Goal: Task Accomplishment & Management: Manage account settings

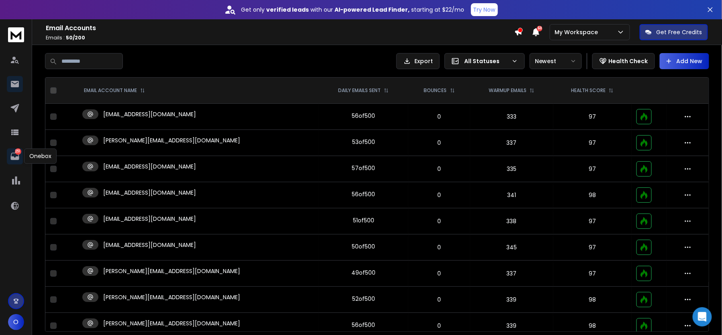
click at [10, 158] on icon at bounding box center [15, 156] width 10 height 10
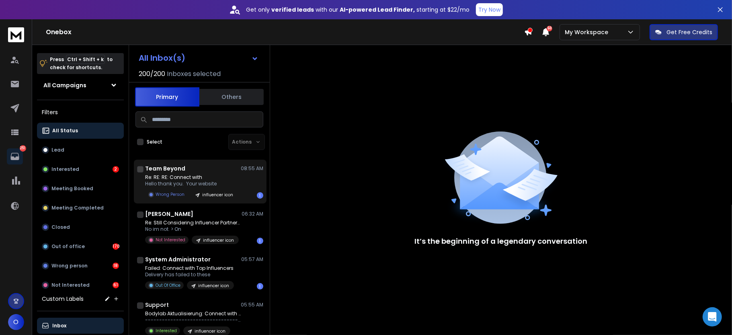
click at [194, 175] on p "Re: RE: RE: Connect with" at bounding box center [191, 177] width 93 height 6
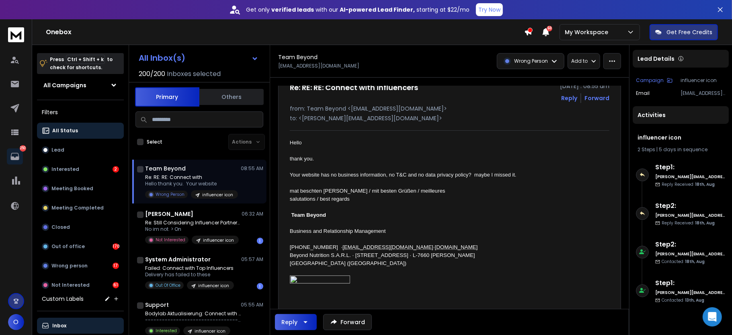
scroll to position [53, 0]
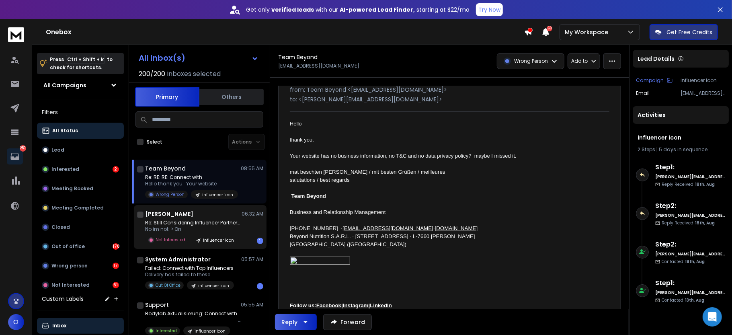
click at [178, 219] on div "[PERSON_NAME] 06:32 AM Re: Still Considering Influencer Partnerships? No im not…" at bounding box center [204, 227] width 118 height 34
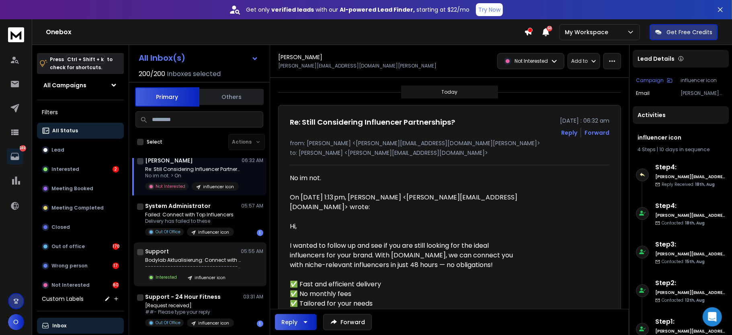
click at [196, 259] on p "Bodylab Aktualisierung: Connect with Top" at bounding box center [193, 260] width 96 height 6
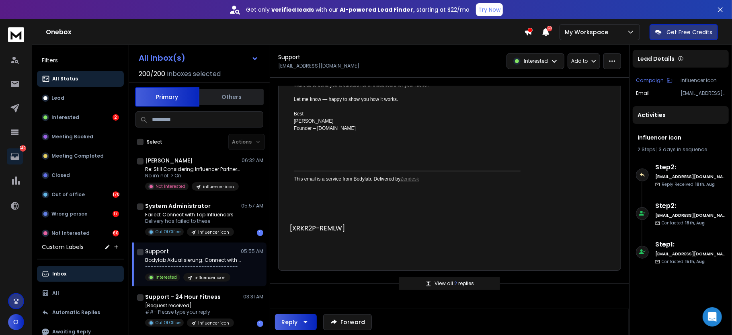
scroll to position [107, 0]
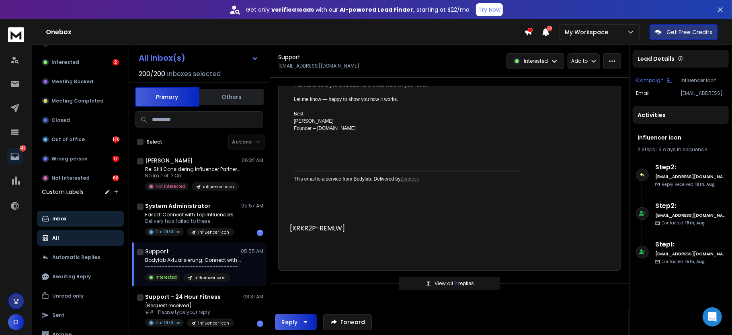
click at [63, 241] on button "All" at bounding box center [80, 238] width 87 height 16
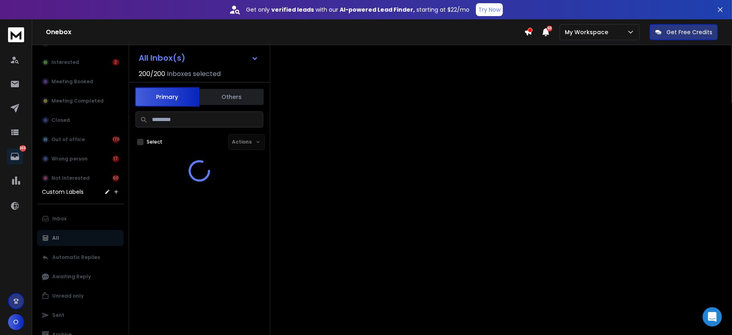
scroll to position [0, 0]
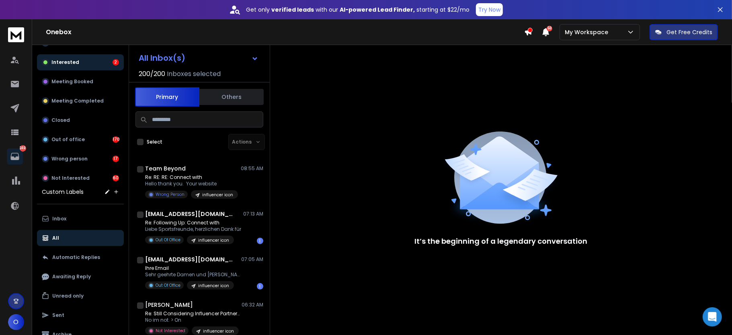
click at [67, 66] on button "Interested 2" at bounding box center [80, 62] width 87 height 16
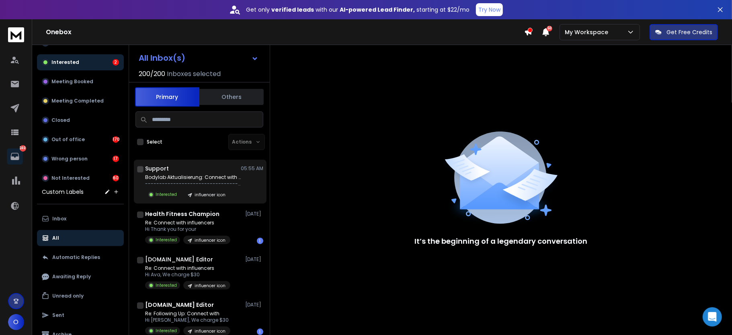
click at [167, 180] on p "---------------------------------------------- [PERSON_NAME], [DATE]" at bounding box center [193, 183] width 96 height 6
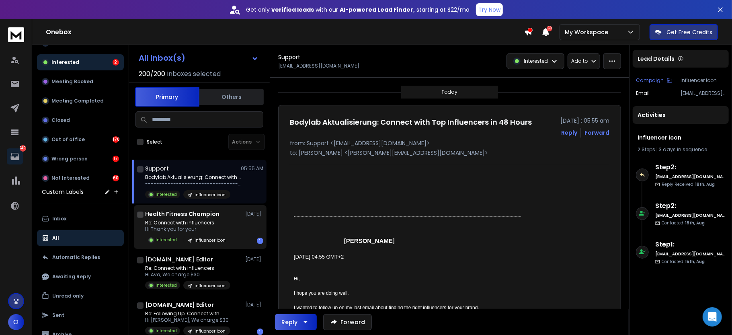
click at [179, 219] on p "Re: Connect with influencers" at bounding box center [187, 222] width 85 height 6
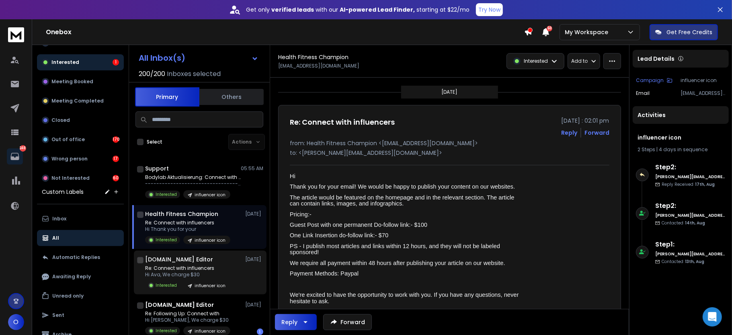
click at [176, 268] on p "Re: Connect with influencers" at bounding box center [187, 268] width 85 height 6
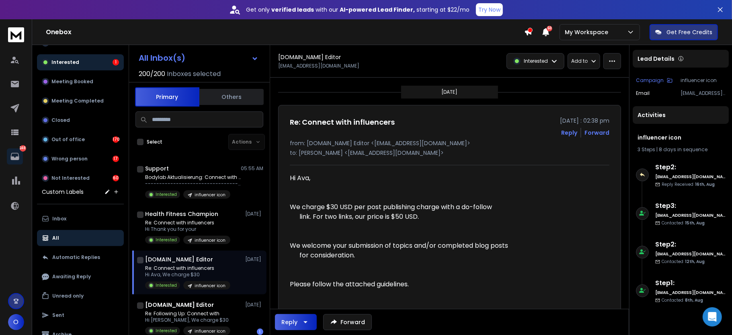
scroll to position [53, 0]
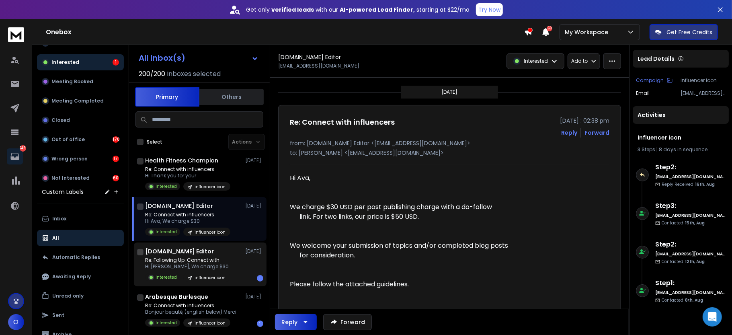
click at [177, 258] on p "Re: Following Up: Connect with" at bounding box center [187, 260] width 85 height 6
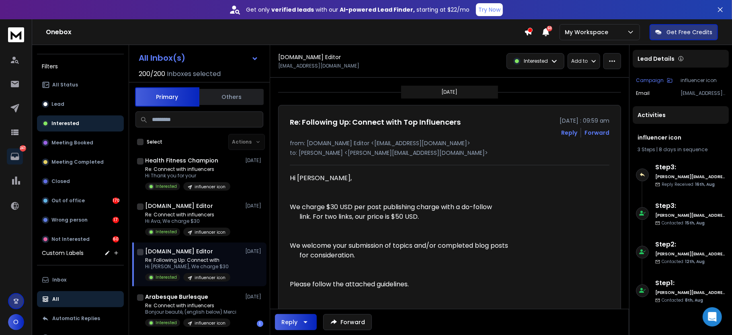
scroll to position [0, 0]
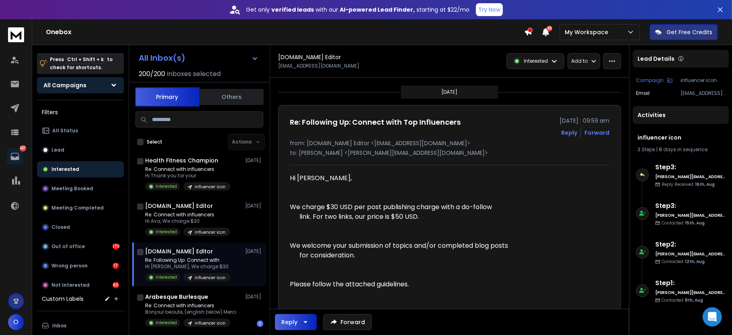
click at [82, 85] on h1 "All Campaigns" at bounding box center [64, 85] width 43 height 8
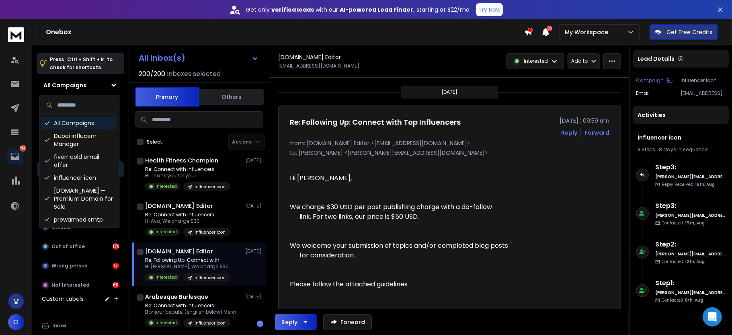
click at [73, 125] on div "All Campaigns" at bounding box center [79, 123] width 76 height 13
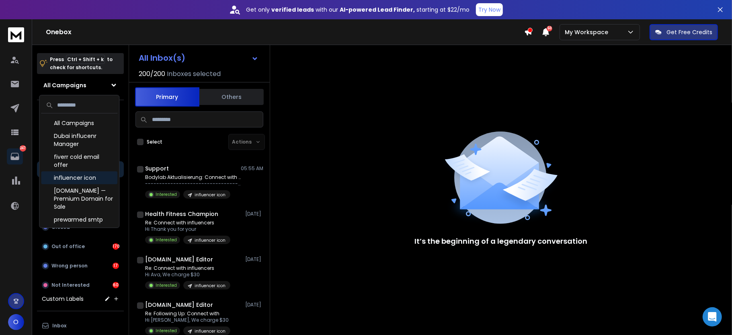
click at [76, 171] on div "influencer icon" at bounding box center [79, 177] width 76 height 13
click at [352, 216] on div "It’s the beginning of a legendary conversation" at bounding box center [501, 187] width 462 height 284
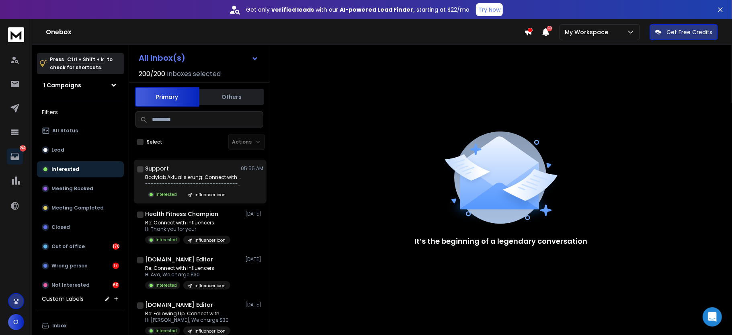
click at [161, 166] on h1 "Support" at bounding box center [157, 168] width 24 height 8
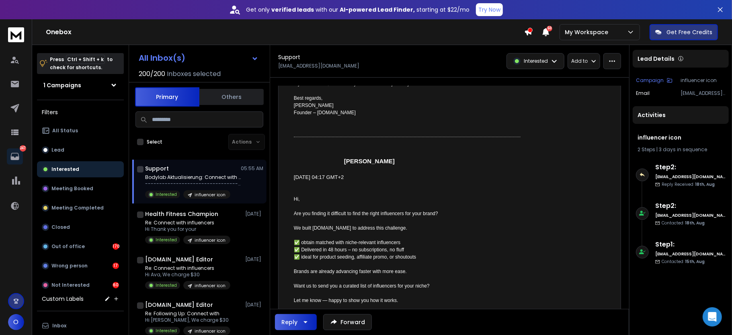
scroll to position [268, 0]
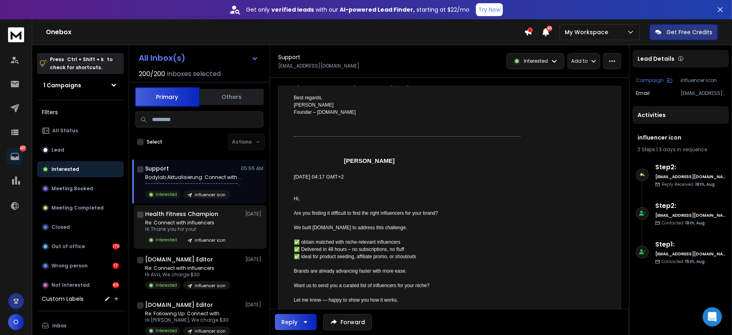
click at [193, 215] on h1 "Health Fitness Champion" at bounding box center [181, 214] width 73 height 8
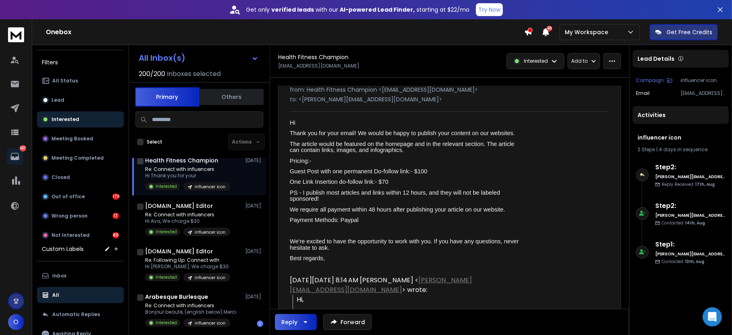
scroll to position [107, 0]
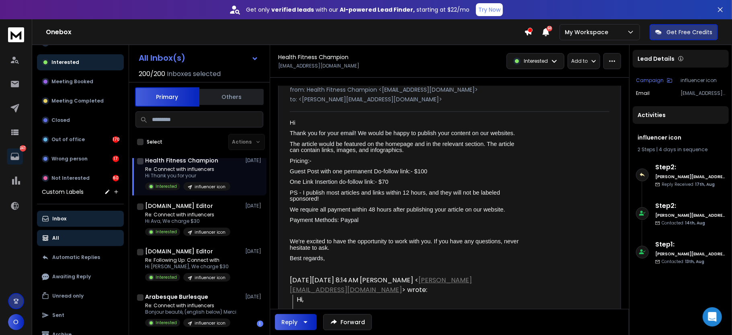
click at [70, 215] on button "Inbox" at bounding box center [80, 219] width 87 height 16
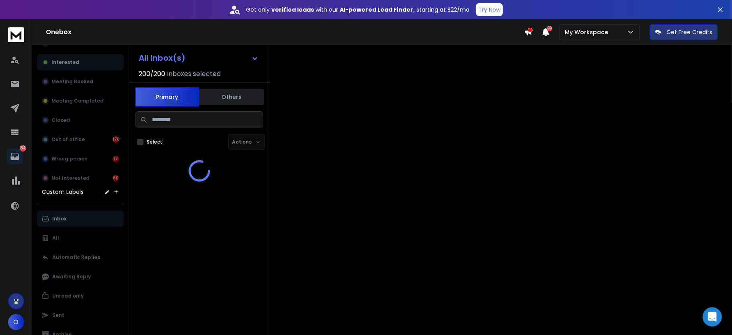
scroll to position [0, 0]
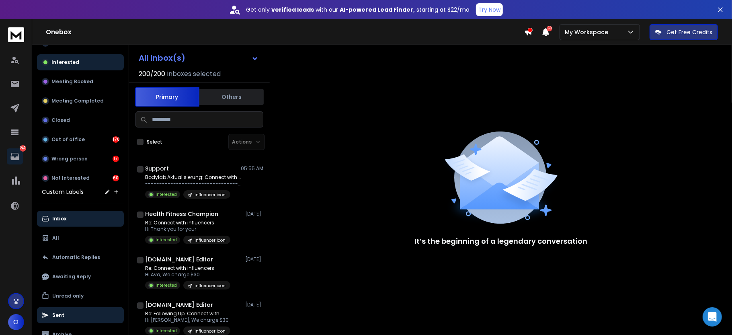
click at [68, 314] on button "Sent" at bounding box center [80, 315] width 87 height 16
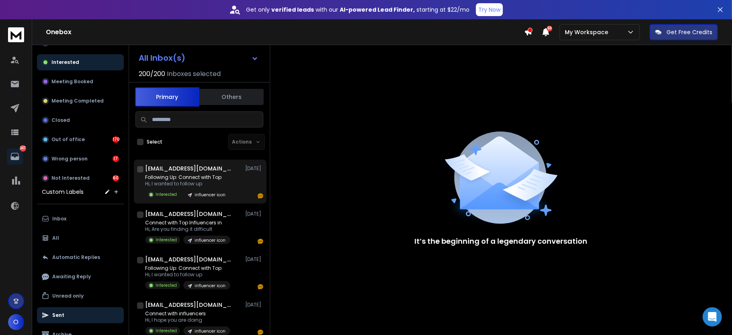
click at [186, 164] on h1 "[EMAIL_ADDRESS][DOMAIN_NAME]" at bounding box center [189, 168] width 88 height 8
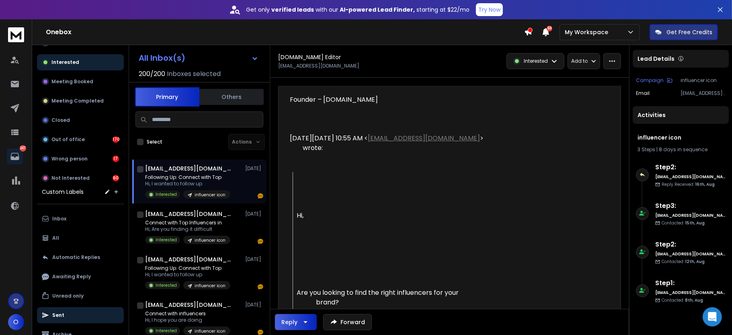
scroll to position [1232, 0]
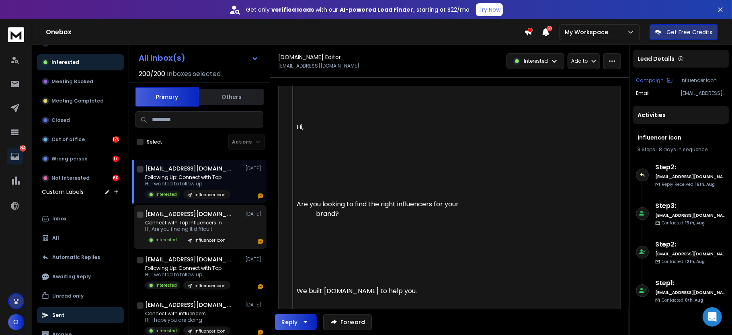
click at [188, 223] on p "Connect with Top Influencers in" at bounding box center [187, 222] width 85 height 6
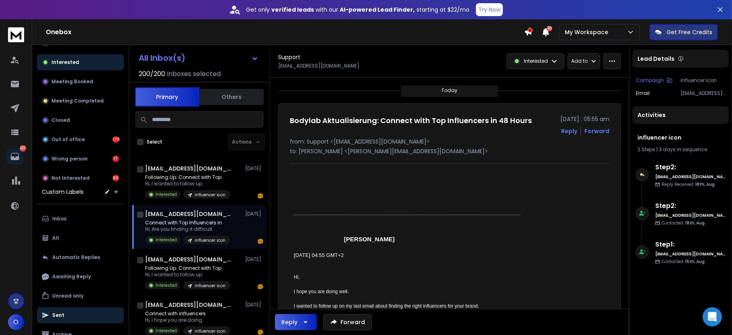
scroll to position [0, 0]
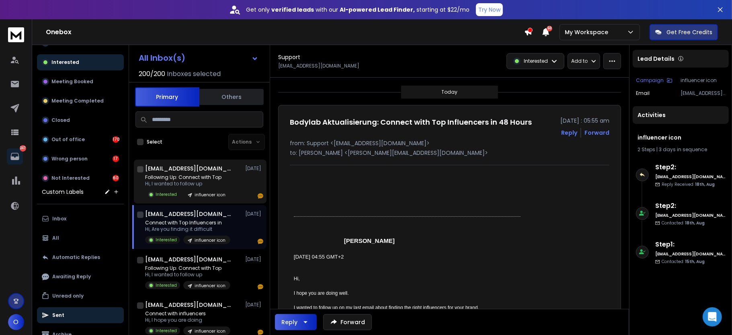
click at [198, 184] on p "Hi, I wanted to follow up" at bounding box center [187, 183] width 85 height 6
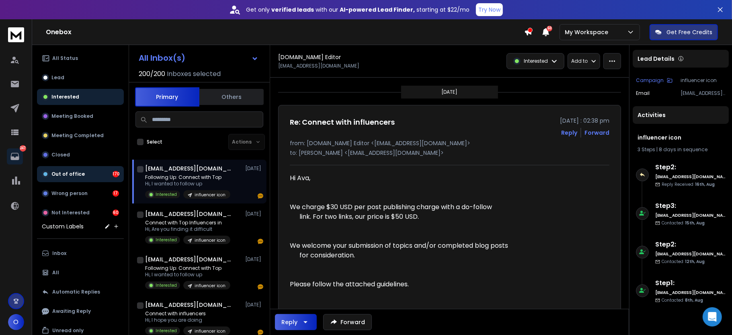
scroll to position [53, 0]
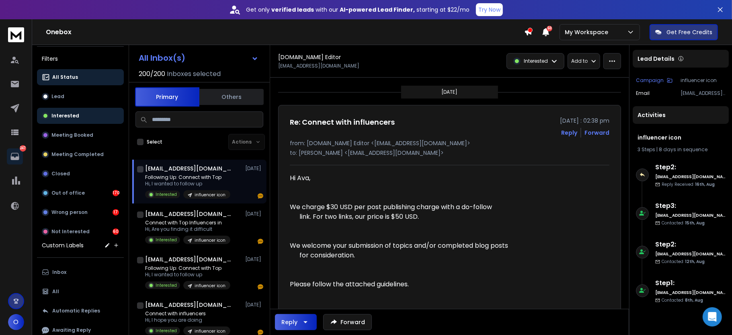
click at [72, 80] on div "All Status" at bounding box center [60, 77] width 36 height 8
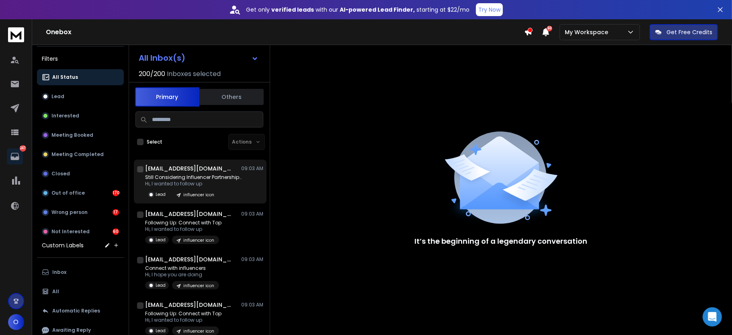
click at [205, 175] on p "Still Considering Influencer Partnerships?" at bounding box center [193, 177] width 96 height 6
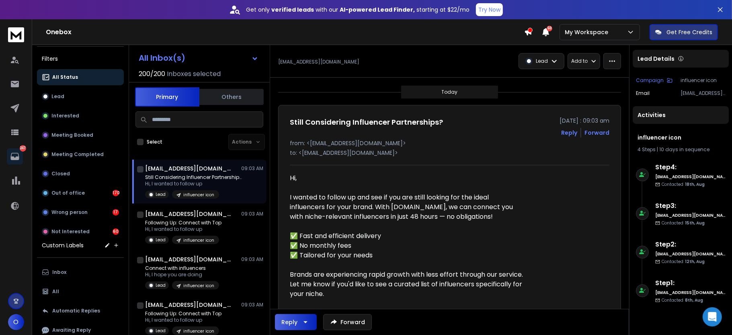
scroll to position [0, 0]
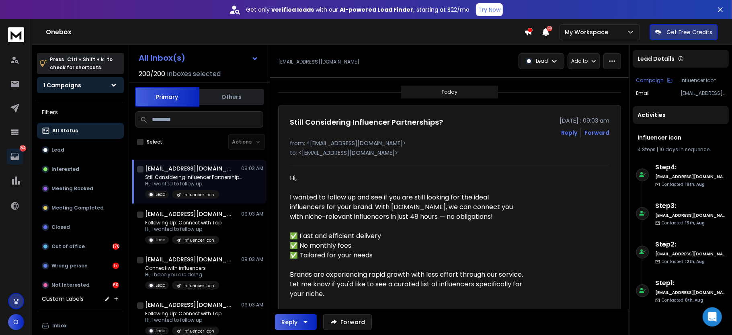
click at [67, 89] on h1 "1 Campaigns" at bounding box center [62, 85] width 38 height 8
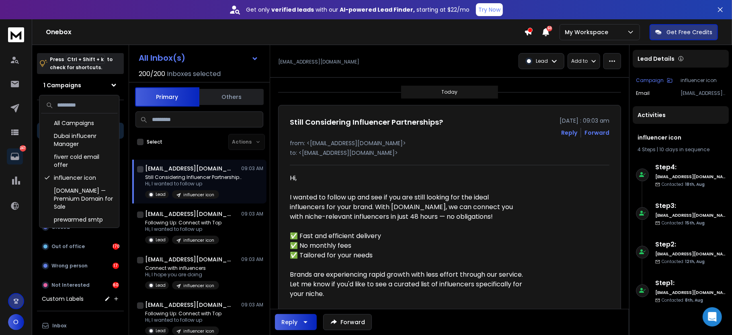
click at [185, 18] on div "Get only verified leads with our AI-powered Lead Finder, starting at $22/mo Try…" at bounding box center [366, 9] width 732 height 19
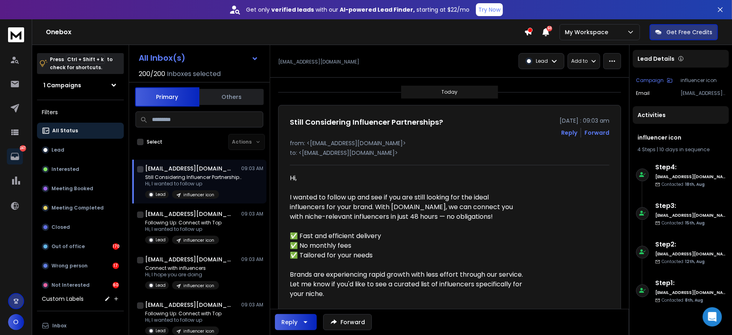
click at [60, 127] on p "All Status" at bounding box center [65, 130] width 26 height 6
click at [8, 155] on link "247" at bounding box center [15, 156] width 16 height 16
click at [47, 150] on div "Onebox" at bounding box center [40, 155] width 33 height 15
click at [71, 148] on button "Lead" at bounding box center [80, 150] width 87 height 16
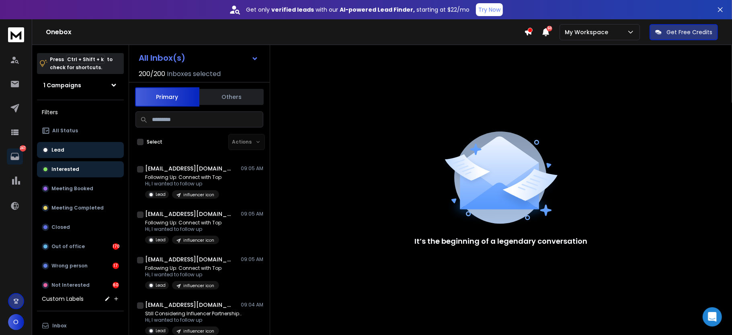
click at [72, 163] on button "Interested" at bounding box center [80, 169] width 87 height 16
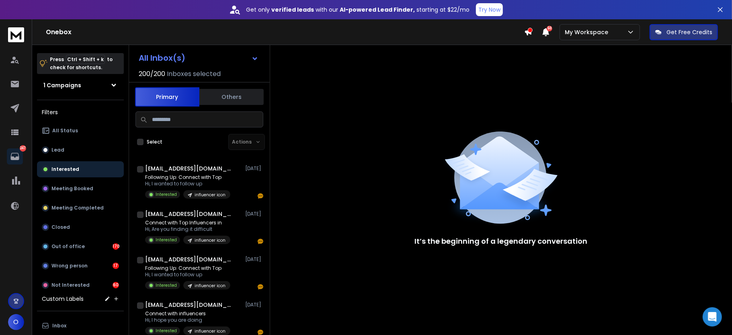
click at [172, 111] on input at bounding box center [199, 119] width 128 height 16
click at [190, 120] on input "**********" at bounding box center [199, 119] width 128 height 16
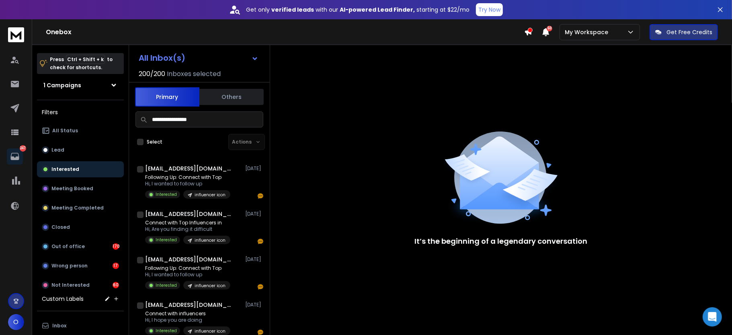
click at [210, 121] on input "**********" at bounding box center [199, 119] width 128 height 16
drag, startPoint x: 207, startPoint y: 121, endPoint x: 210, endPoint y: 142, distance: 21.1
click at [182, 123] on input "**********" at bounding box center [199, 119] width 128 height 16
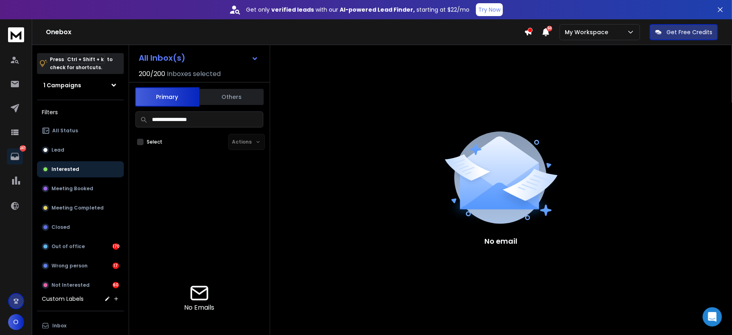
drag, startPoint x: 193, startPoint y: 120, endPoint x: 144, endPoint y: 113, distance: 49.8
click at [144, 113] on input "**********" at bounding box center [199, 119] width 128 height 16
click at [214, 121] on input "**********" at bounding box center [199, 119] width 128 height 16
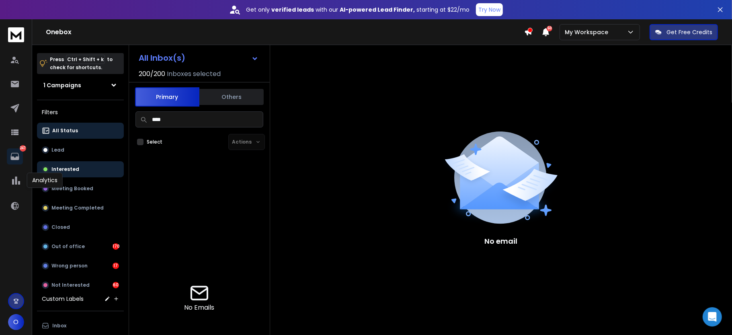
type input "****"
click at [57, 127] on p "All Status" at bounding box center [65, 130] width 26 height 6
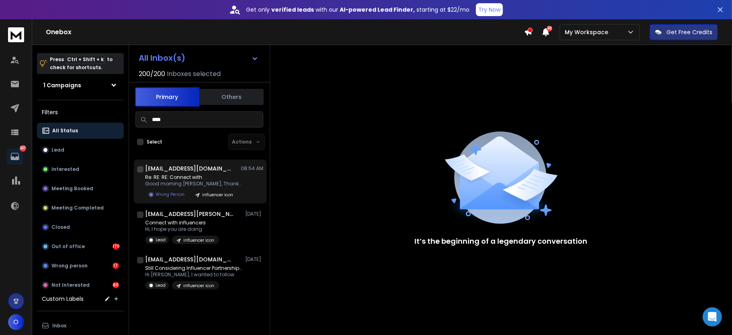
click at [178, 182] on p "Good morning [PERSON_NAME], Thanks for your" at bounding box center [193, 183] width 96 height 6
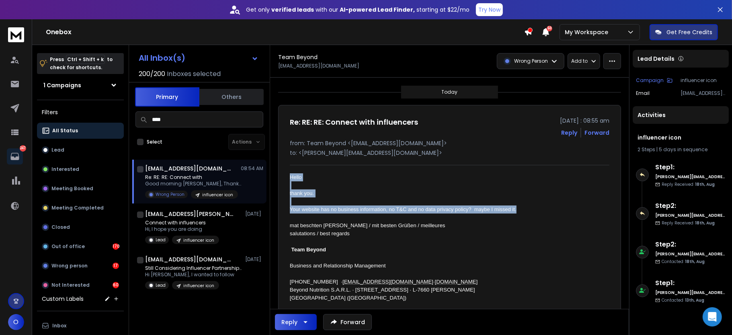
drag, startPoint x: 291, startPoint y: 176, endPoint x: 323, endPoint y: 219, distance: 53.7
click at [323, 219] on div "Hello thank you. Your website has no business information, no T&C and no data p…" at bounding box center [407, 197] width 235 height 48
copy div "Hello thank you. Your website has no business information, no T&C and no data p…"
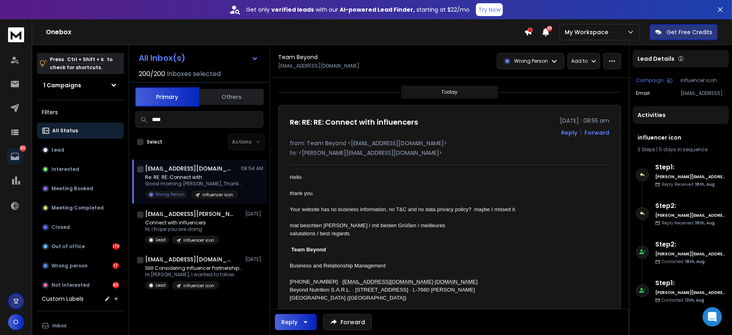
click at [139, 172] on div at bounding box center [140, 181] width 6 height 31
click at [141, 171] on button "button" at bounding box center [140, 169] width 6 height 6
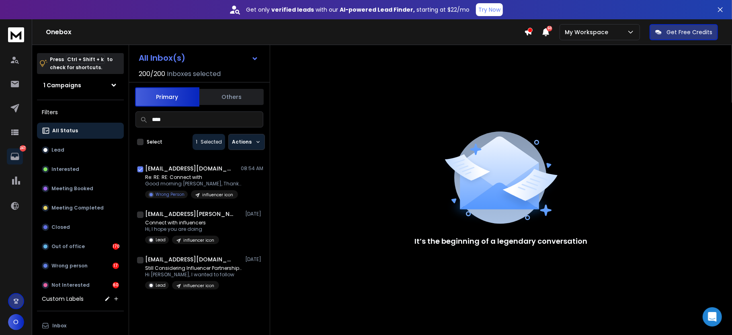
click at [246, 145] on button "Actions" at bounding box center [246, 142] width 37 height 16
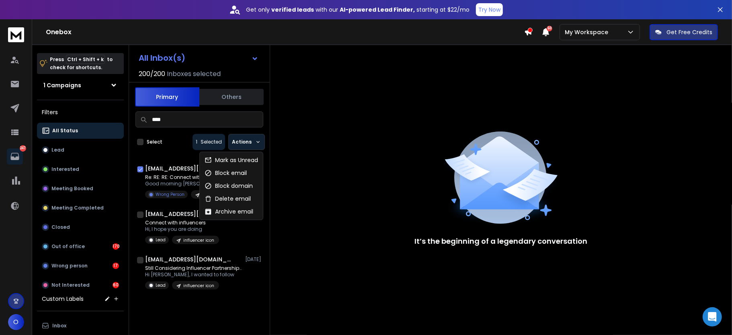
click at [248, 144] on p "Actions" at bounding box center [242, 142] width 20 height 6
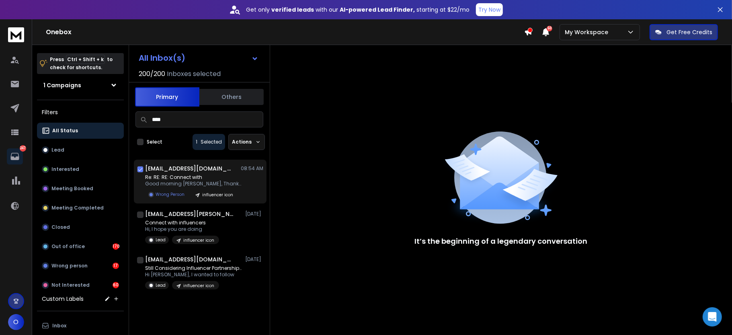
click at [163, 196] on p "Wrong Person" at bounding box center [169, 194] width 29 height 6
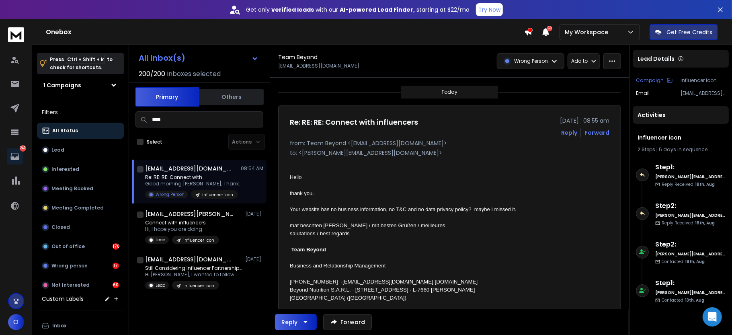
click at [550, 62] on div "Wrong Person" at bounding box center [530, 60] width 67 height 15
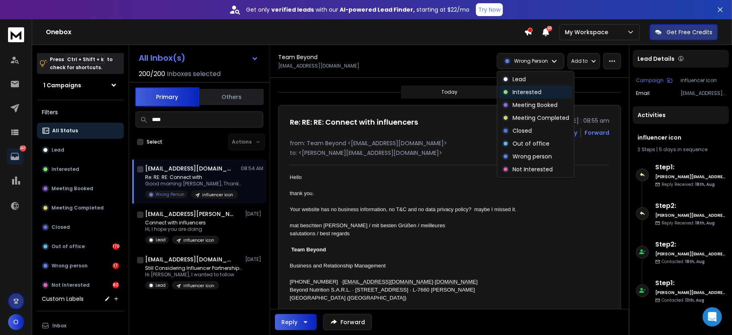
click at [528, 90] on p "Interested" at bounding box center [526, 92] width 29 height 8
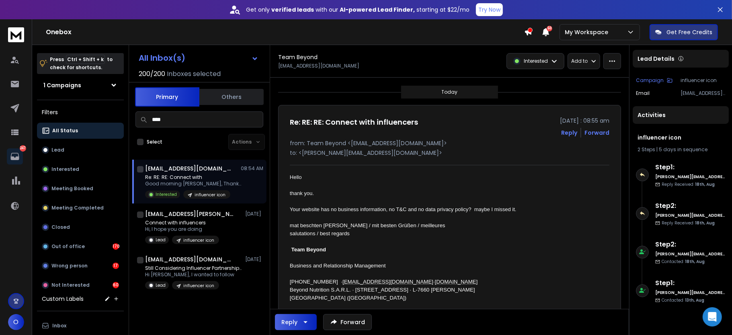
click at [57, 129] on p "All Status" at bounding box center [65, 130] width 26 height 6
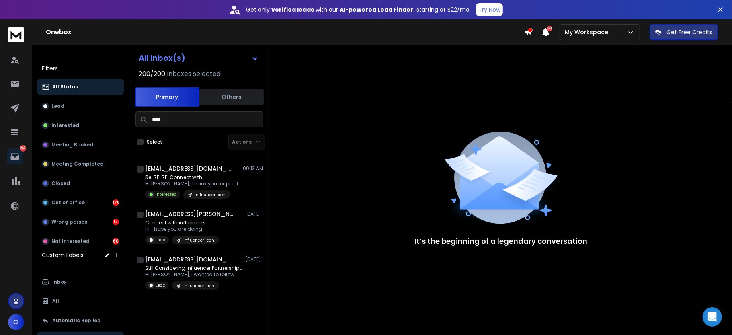
scroll to position [107, 0]
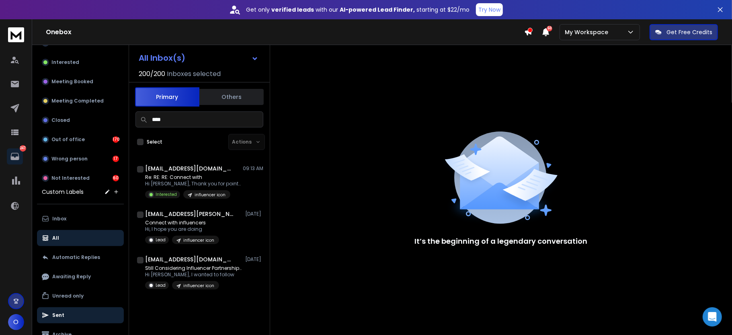
click at [64, 238] on button "All" at bounding box center [80, 238] width 87 height 16
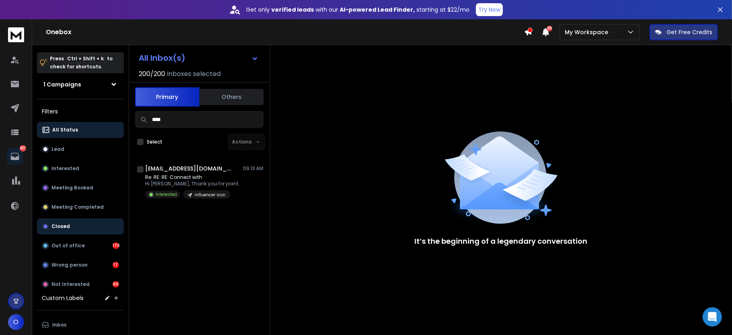
scroll to position [0, 0]
click at [76, 131] on button "All Status" at bounding box center [80, 131] width 87 height 16
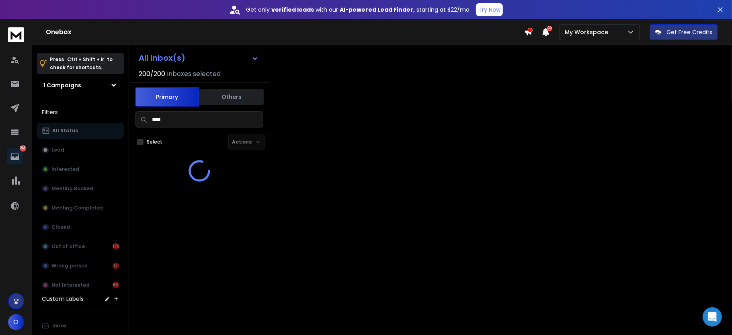
click at [76, 131] on div "All Status Lead Interested Meeting Booked Meeting Completed Closed Out of offic…" at bounding box center [80, 208] width 87 height 170
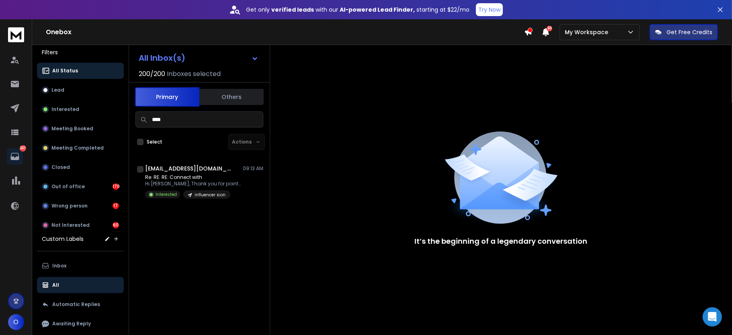
scroll to position [130, 0]
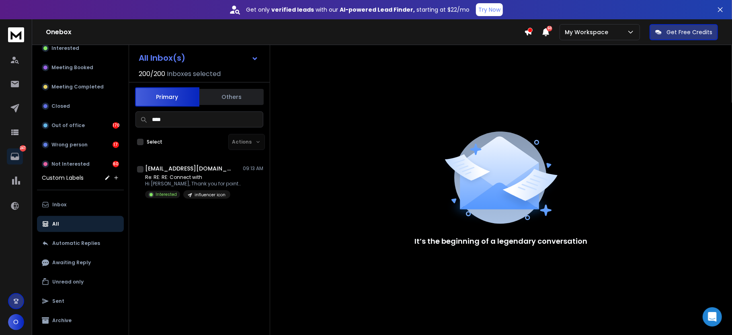
click at [57, 221] on p "All" at bounding box center [55, 224] width 7 height 6
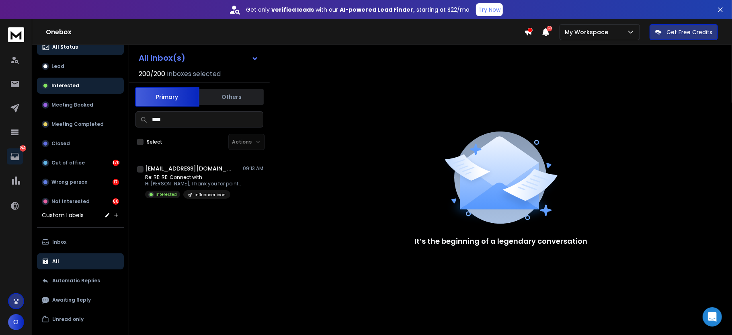
scroll to position [0, 0]
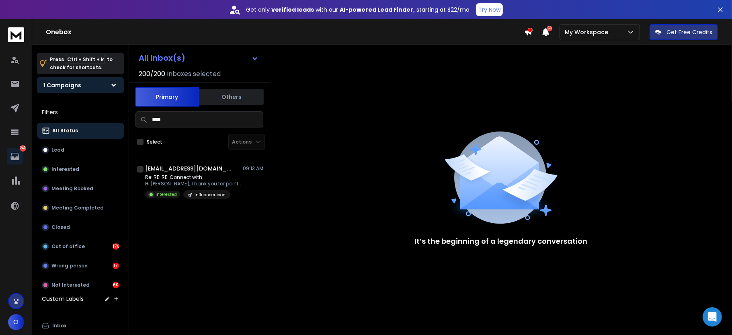
click at [60, 90] on button "1 Campaigns" at bounding box center [80, 85] width 87 height 16
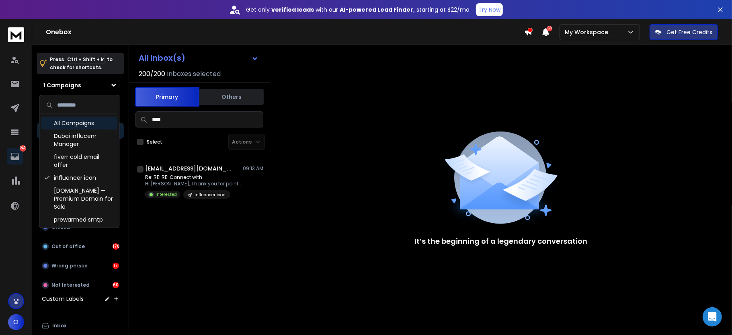
click at [68, 127] on div "All Campaigns" at bounding box center [79, 123] width 76 height 13
click at [206, 275] on div "[EMAIL_ADDRESS][DOMAIN_NAME] 09:13 AM Re: RE: RE: Connect with Hi [PERSON_NAME]…" at bounding box center [199, 223] width 141 height 131
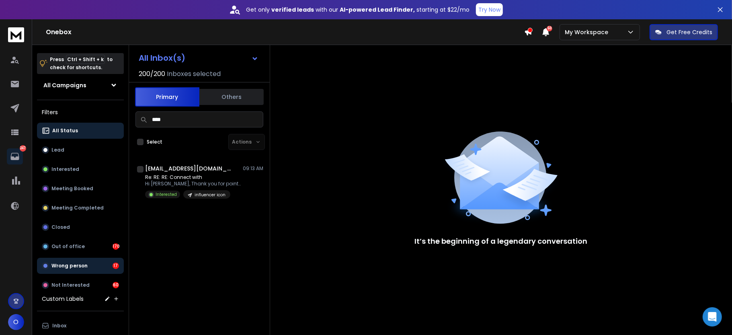
click at [73, 264] on p "Wrong person" at bounding box center [69, 265] width 36 height 6
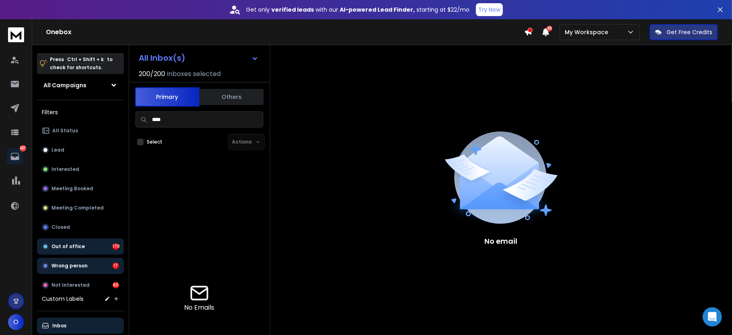
click at [78, 248] on p "Out of office" at bounding box center [67, 246] width 33 height 6
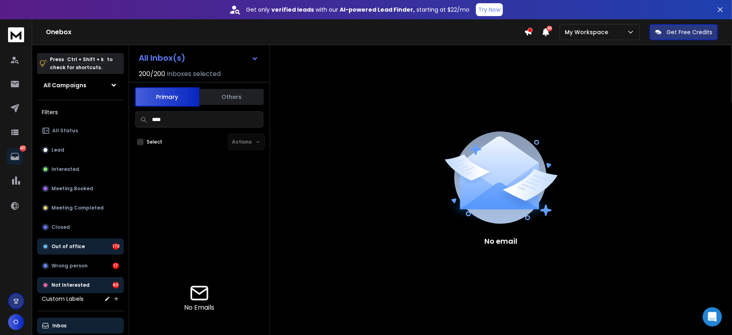
click at [86, 284] on button "Not Interested 60" at bounding box center [80, 285] width 87 height 16
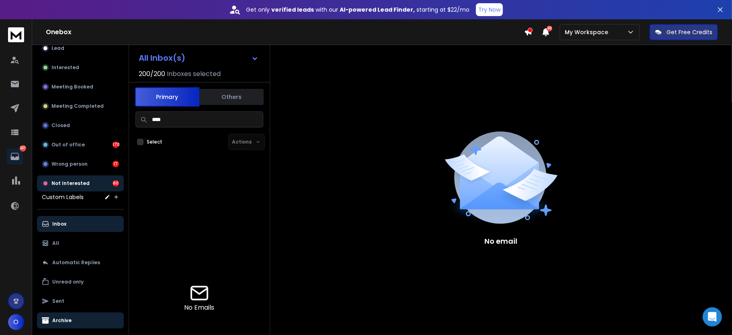
scroll to position [111, 0]
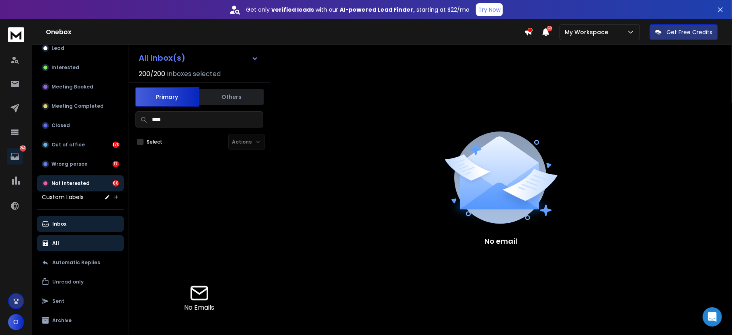
click at [55, 240] on p "All" at bounding box center [55, 243] width 7 height 6
click at [72, 175] on button "Not Interested 60" at bounding box center [80, 183] width 87 height 16
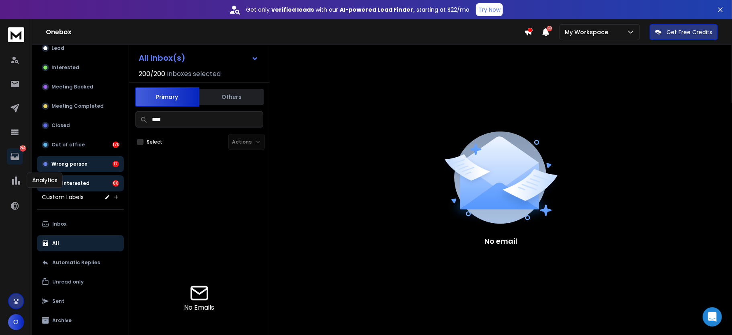
click at [41, 156] on button "Wrong person 17" at bounding box center [80, 164] width 87 height 16
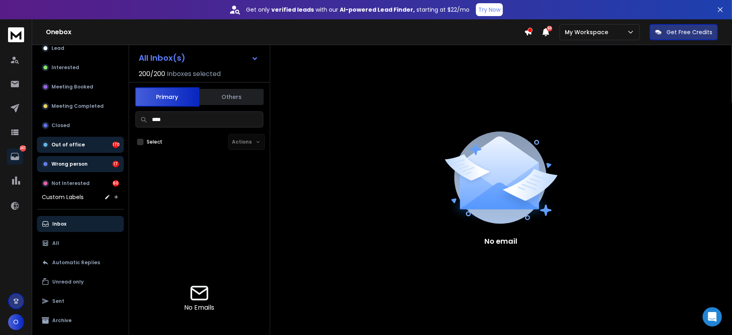
click at [87, 137] on button "Out of office 170" at bounding box center [80, 145] width 87 height 16
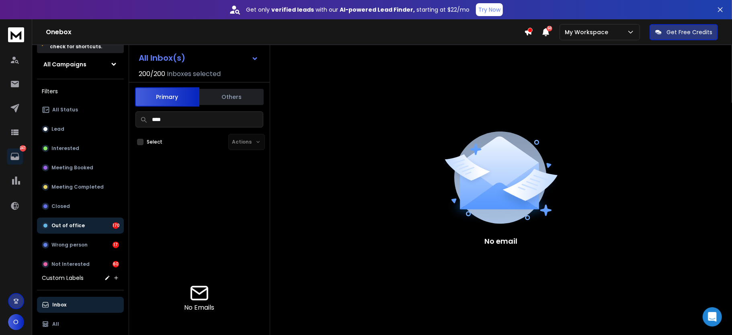
scroll to position [4, 0]
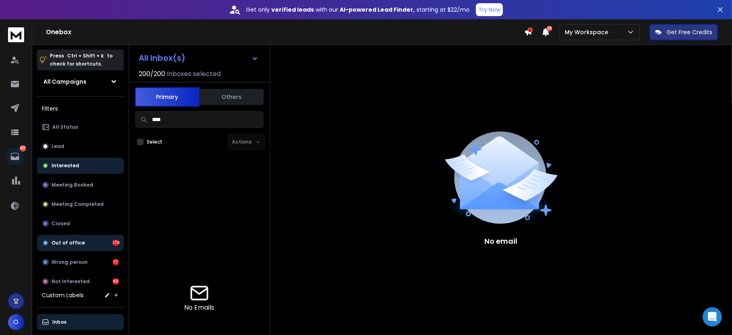
click at [62, 166] on p "Interested" at bounding box center [65, 165] width 28 height 6
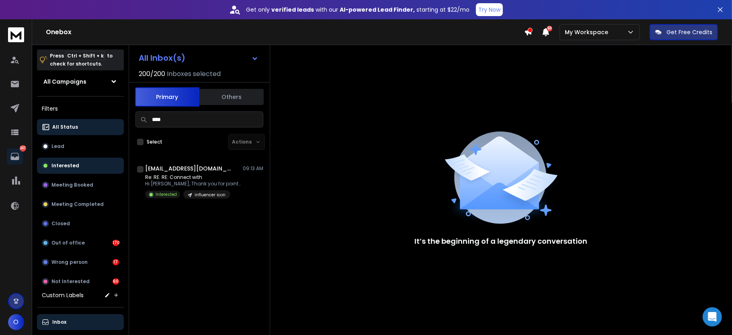
click at [59, 121] on button "All Status" at bounding box center [80, 127] width 87 height 16
click at [55, 143] on p "Lead" at bounding box center [57, 146] width 13 height 6
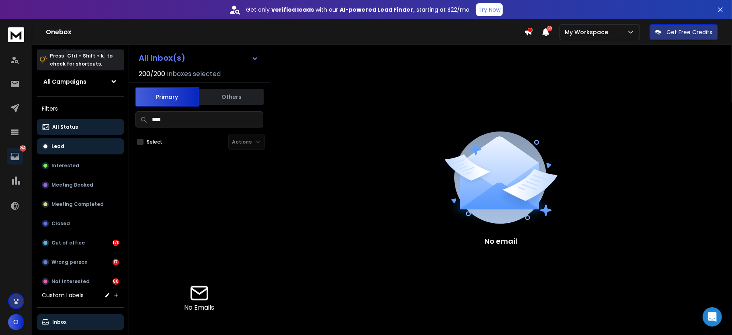
click at [60, 127] on p "All Status" at bounding box center [65, 127] width 26 height 6
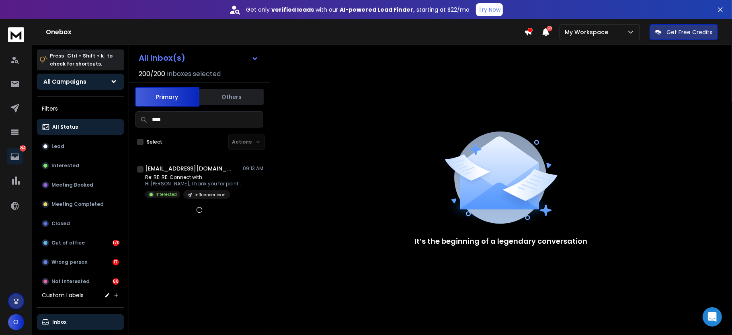
click at [72, 82] on h1 "All Campaigns" at bounding box center [64, 82] width 43 height 8
